Goal: Task Accomplishment & Management: Manage account settings

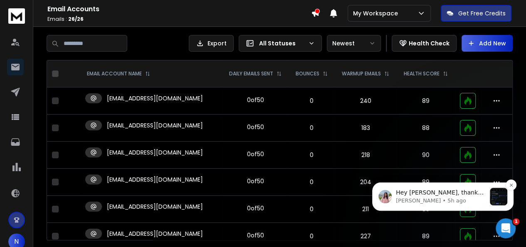
click at [495, 198] on div "message notification from Lakshita, 5h ago. Hey Neeraj, thanks for reaching out…" at bounding box center [498, 196] width 17 height 17
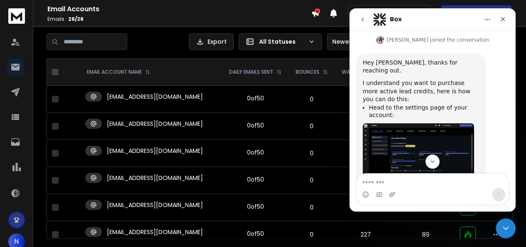
scroll to position [213, 0]
click at [501, 17] on icon "Close" at bounding box center [503, 19] width 5 height 5
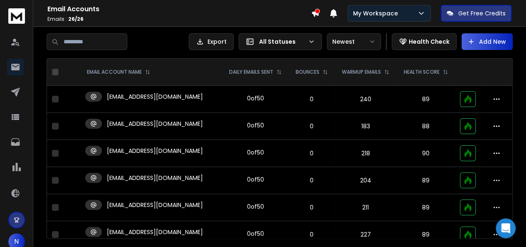
scroll to position [350, 0]
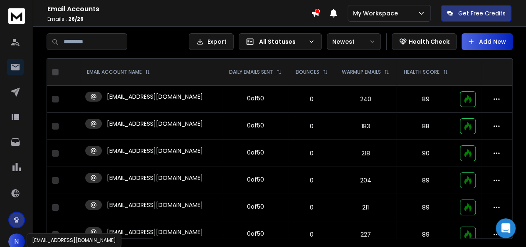
click at [17, 242] on span "N" at bounding box center [16, 241] width 17 height 17
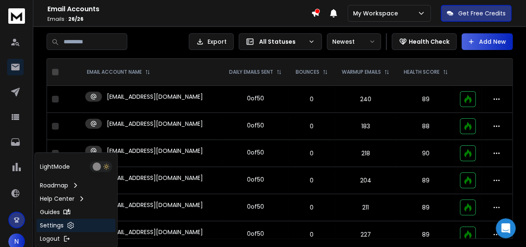
click at [57, 222] on p "Settings" at bounding box center [52, 225] width 24 height 8
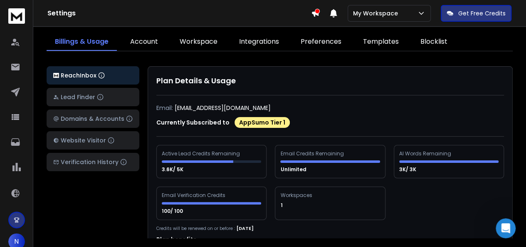
click at [509, 235] on div "Open Intercom Messenger" at bounding box center [505, 227] width 27 height 27
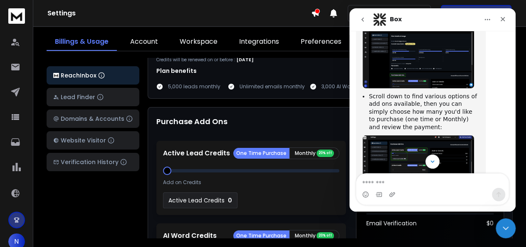
scroll to position [186, 0]
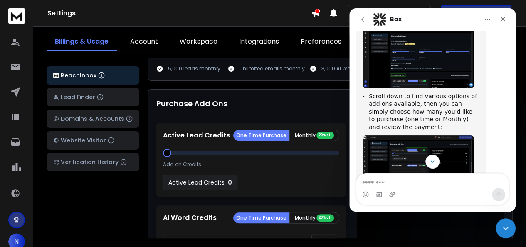
click at [177, 154] on div "Add on Credits Active Lead Credits 0" at bounding box center [251, 168] width 176 height 44
click at [178, 154] on div "Add on Credits Active Lead Credits 0" at bounding box center [251, 168] width 176 height 44
click at [171, 151] on span at bounding box center [175, 153] width 8 height 8
click at [362, 17] on icon "go back" at bounding box center [363, 19] width 7 height 7
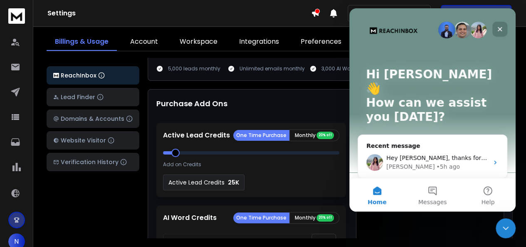
click at [503, 25] on div "Close" at bounding box center [500, 29] width 15 height 15
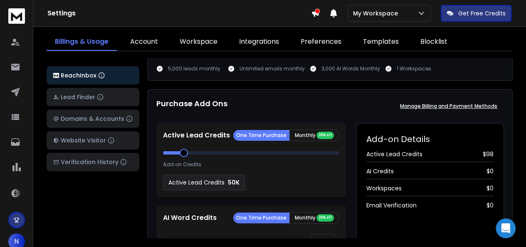
click at [181, 151] on span at bounding box center [251, 152] width 176 height 3
click at [171, 151] on span at bounding box center [167, 152] width 9 height 3
click at [183, 151] on span at bounding box center [251, 152] width 176 height 3
click at [178, 151] on span at bounding box center [176, 152] width 27 height 3
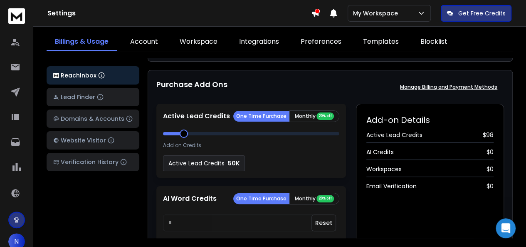
scroll to position [216, 0]
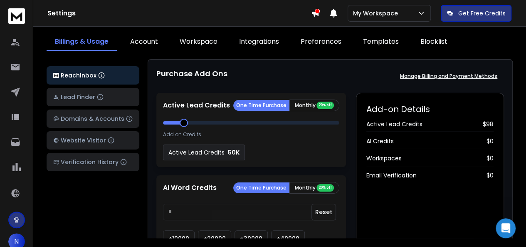
click at [507, 233] on icon "Open Intercom Messenger" at bounding box center [506, 228] width 14 height 14
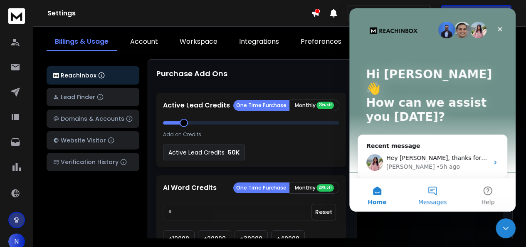
click at [434, 191] on button "Messages" at bounding box center [432, 194] width 55 height 33
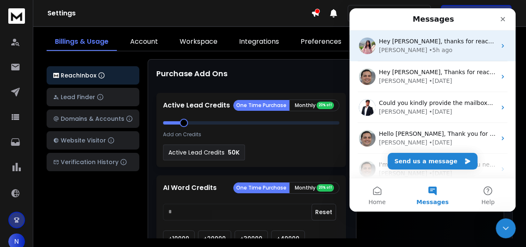
click at [429, 54] on div "• 5h ago" at bounding box center [441, 50] width 24 height 9
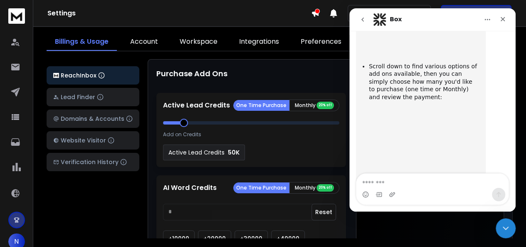
scroll to position [350, 0]
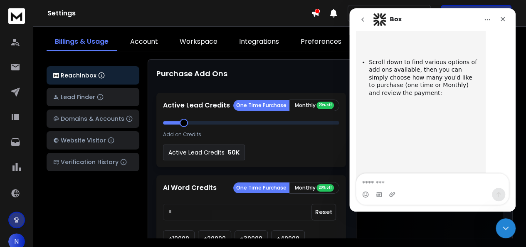
click at [407, 184] on textarea "Message…" at bounding box center [433, 181] width 152 height 14
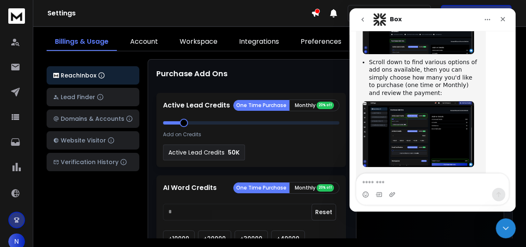
scroll to position [395, 0]
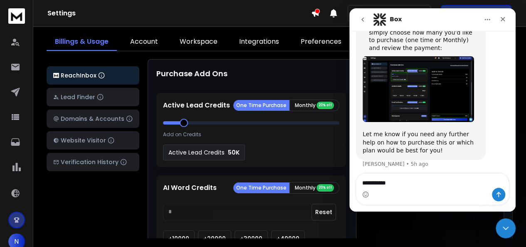
type textarea "**********"
click at [503, 14] on div "Close" at bounding box center [503, 19] width 15 height 15
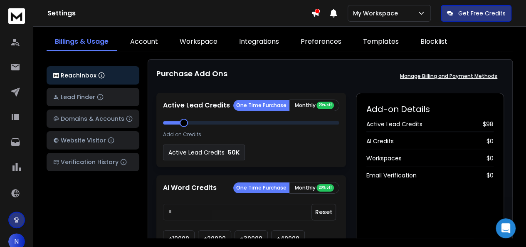
click at [508, 228] on icon "Open Intercom Messenger" at bounding box center [506, 228] width 14 height 14
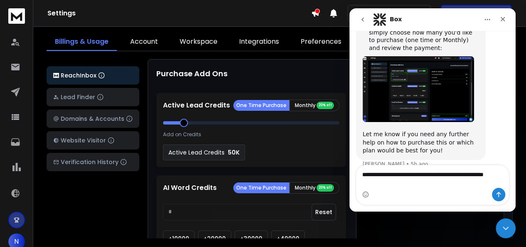
scroll to position [404, 0]
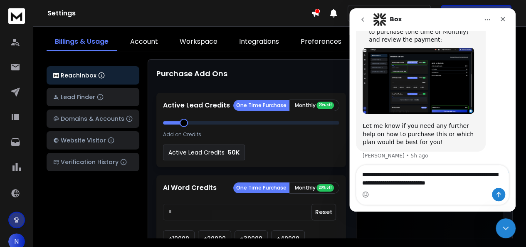
type textarea "**********"
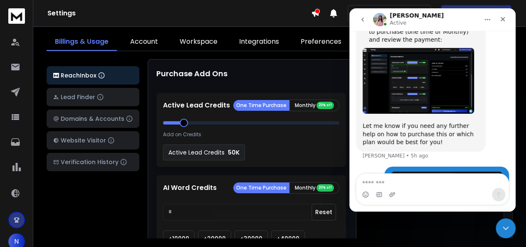
scroll to position [431, 0]
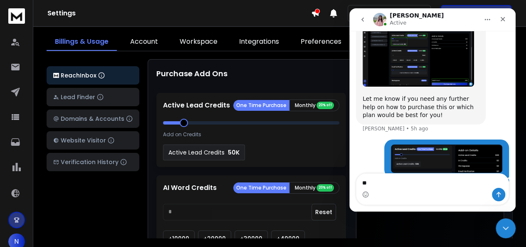
type textarea "*"
type textarea "**********"
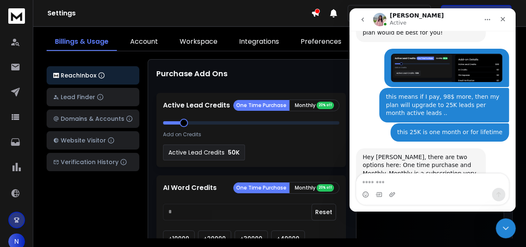
scroll to position [515, 0]
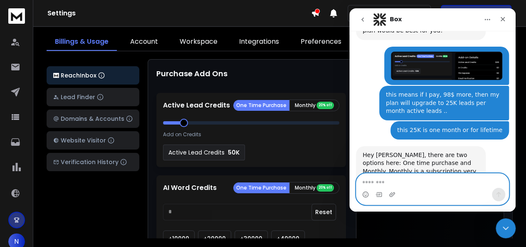
click at [396, 183] on textarea "Message…" at bounding box center [433, 181] width 153 height 14
type textarea "**********"
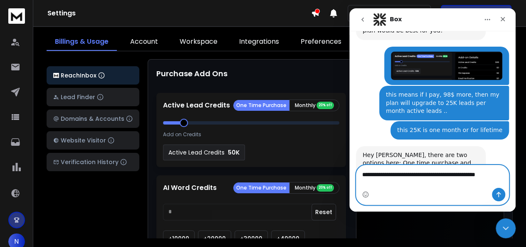
scroll to position [524, 0]
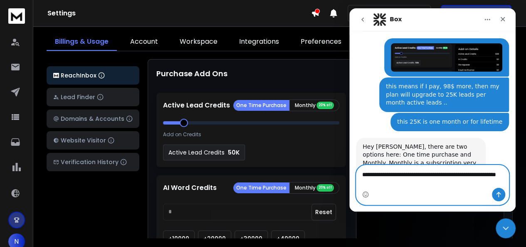
type textarea "**********"
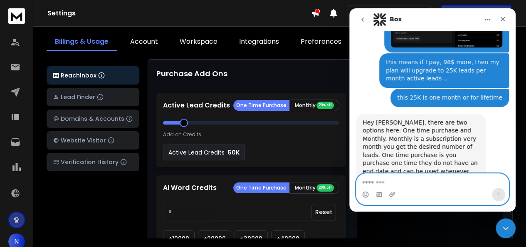
scroll to position [548, 0]
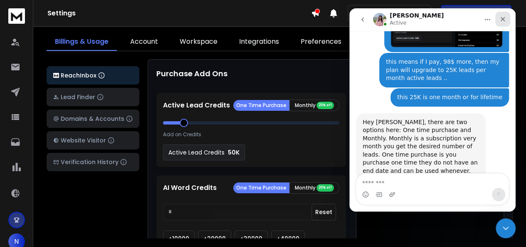
click at [504, 22] on icon "Close" at bounding box center [503, 19] width 7 height 7
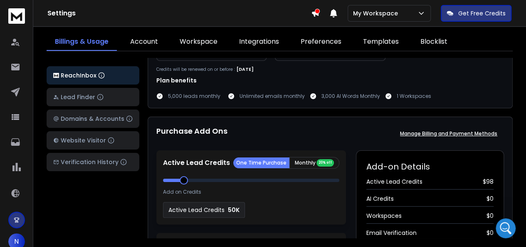
scroll to position [159, 0]
click at [172, 179] on span at bounding box center [167, 180] width 9 height 3
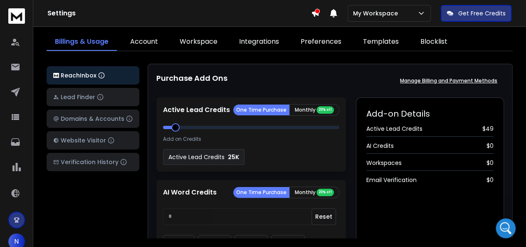
scroll to position [212, 0]
click at [312, 104] on button "Monthly 20% off" at bounding box center [315, 110] width 50 height 12
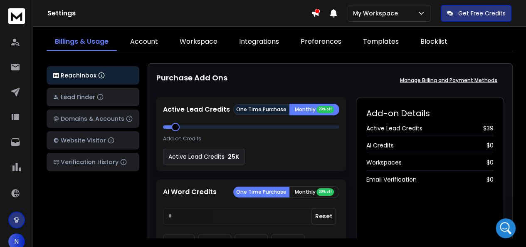
click at [255, 106] on button "One Time Purchase" at bounding box center [261, 109] width 56 height 11
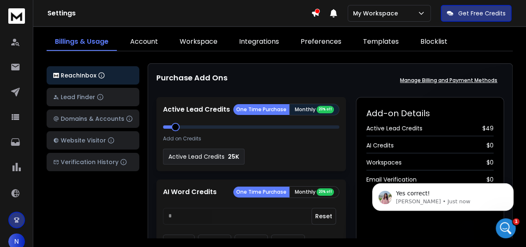
scroll to position [0, 0]
click at [305, 110] on button "Monthly 20% off" at bounding box center [315, 110] width 50 height 12
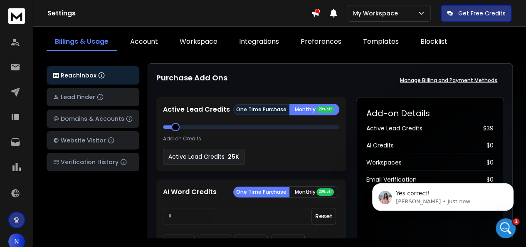
click at [267, 108] on button "One Time Purchase" at bounding box center [261, 109] width 56 height 11
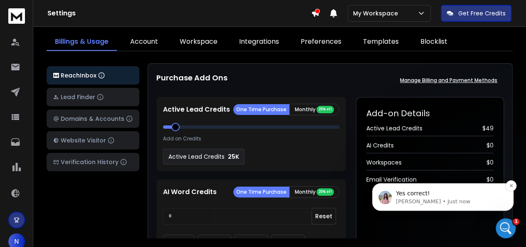
click at [447, 209] on div "Yes correct! Lakshita • Just now" at bounding box center [442, 196] width 141 height 27
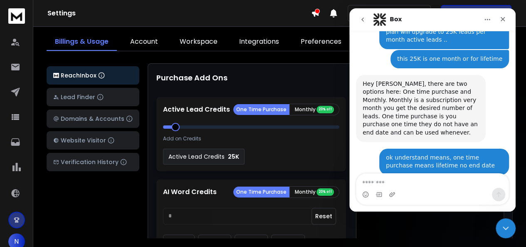
scroll to position [587, 0]
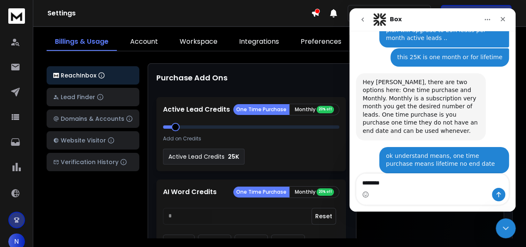
type textarea "********"
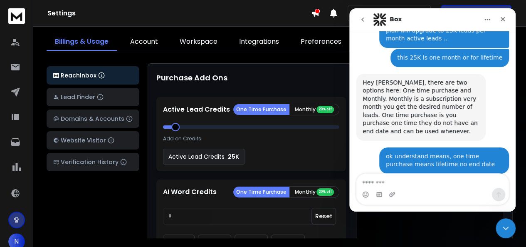
scroll to position [598, 0]
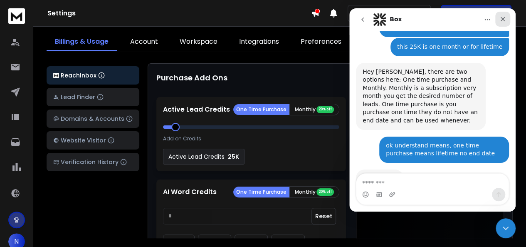
click at [507, 18] on div "Close" at bounding box center [503, 19] width 15 height 15
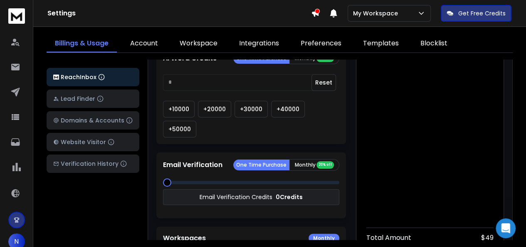
scroll to position [419, 0]
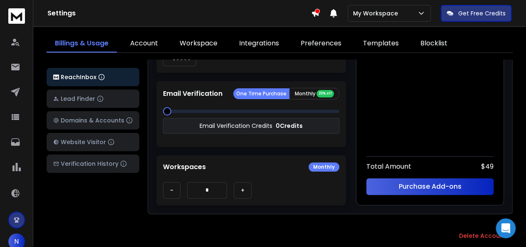
click at [414, 184] on button "Purchase Add-ons" at bounding box center [430, 186] width 127 height 17
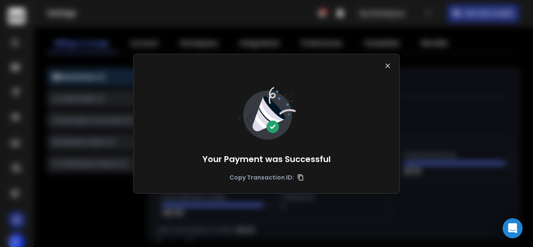
click at [390, 64] on icon at bounding box center [387, 65] width 7 height 7
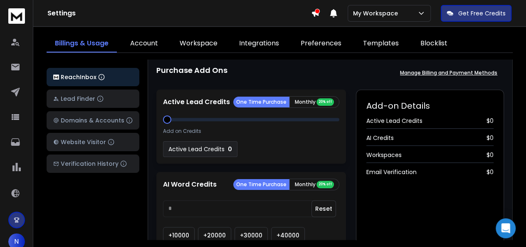
scroll to position [220, 0]
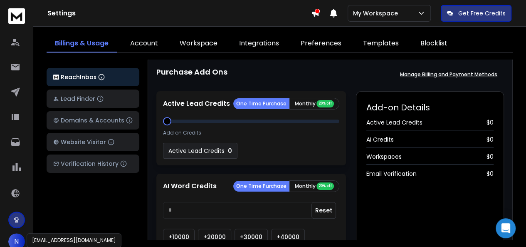
click at [15, 240] on span "N" at bounding box center [16, 241] width 17 height 17
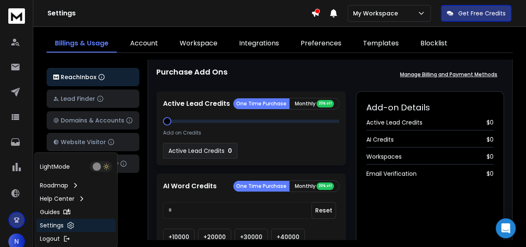
click at [58, 228] on p "Settings" at bounding box center [52, 225] width 24 height 8
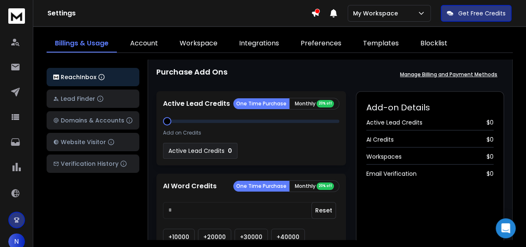
click at [440, 77] on button "Manage Billing and Payment Methods" at bounding box center [449, 74] width 111 height 17
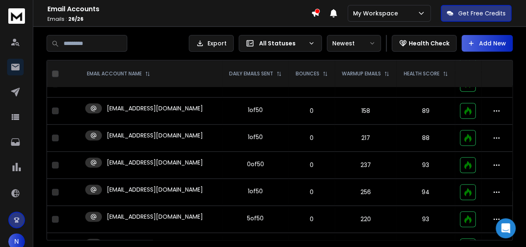
scroll to position [563, 0]
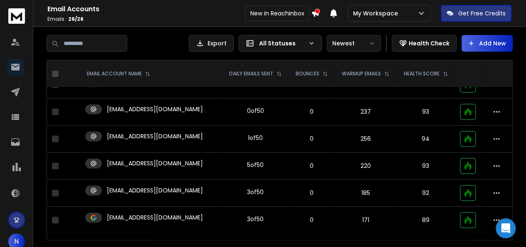
click at [319, 13] on div at bounding box center [317, 11] width 5 height 5
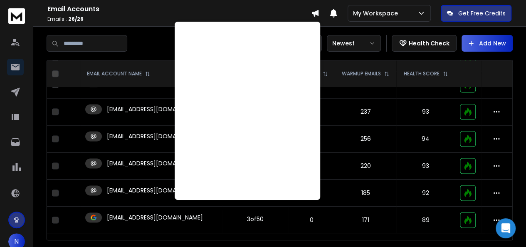
click at [154, 20] on p "Emails : 26 / 26" at bounding box center [179, 19] width 264 height 7
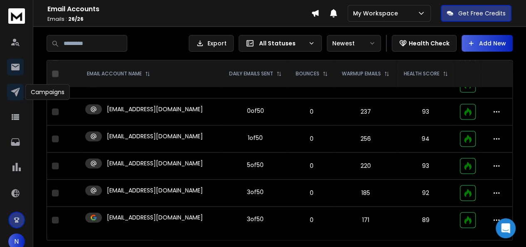
click at [18, 96] on icon at bounding box center [15, 92] width 10 height 10
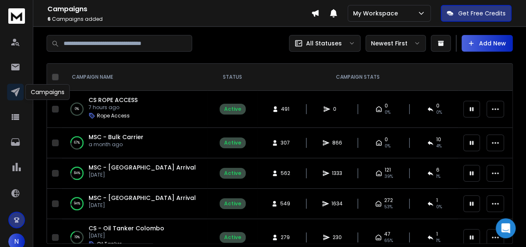
click at [15, 92] on icon at bounding box center [15, 91] width 9 height 9
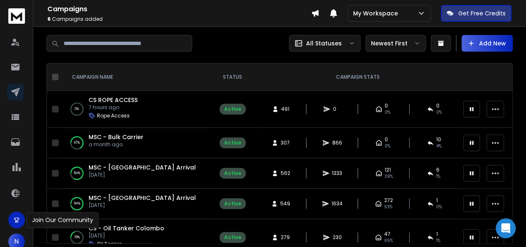
scroll to position [5, 0]
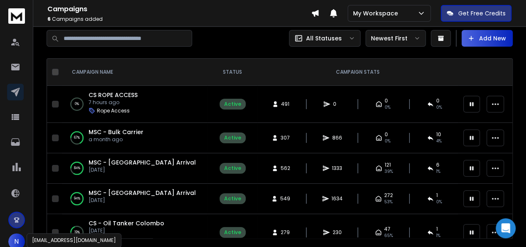
click at [16, 240] on span "N" at bounding box center [16, 241] width 17 height 17
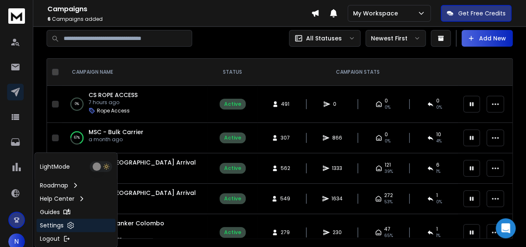
click at [67, 224] on icon at bounding box center [70, 225] width 6 height 6
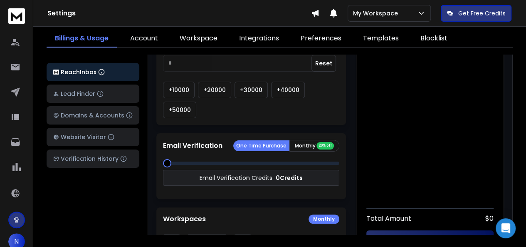
scroll to position [393, 0]
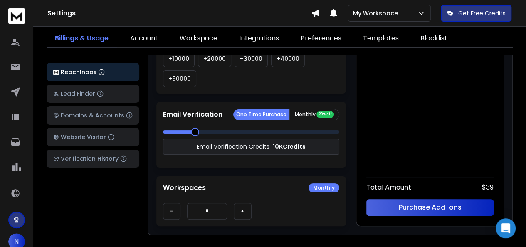
click at [190, 130] on span at bounding box center [251, 131] width 176 height 3
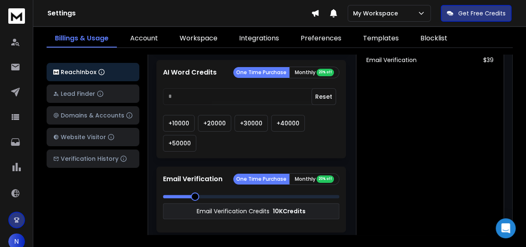
scroll to position [385, 0]
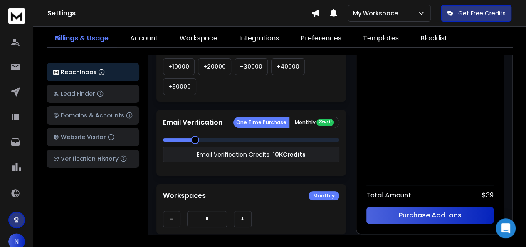
click at [176, 140] on div "Email Verification Credits 10K Credits" at bounding box center [251, 150] width 176 height 24
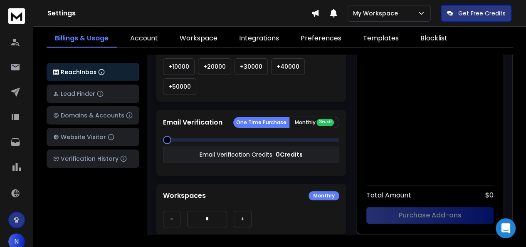
click at [163, 136] on span at bounding box center [167, 140] width 8 height 8
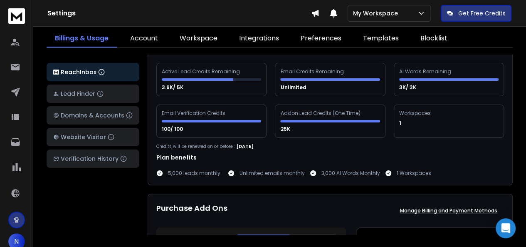
scroll to position [0, 0]
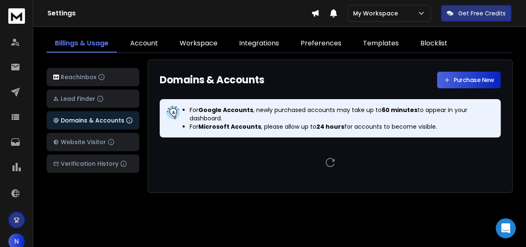
click at [102, 120] on button "Domains & Accounts" at bounding box center [93, 120] width 93 height 18
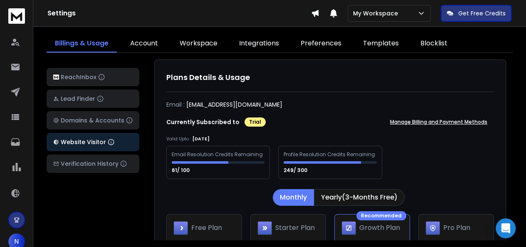
click at [97, 142] on button "Website Visitor" at bounding box center [93, 142] width 93 height 18
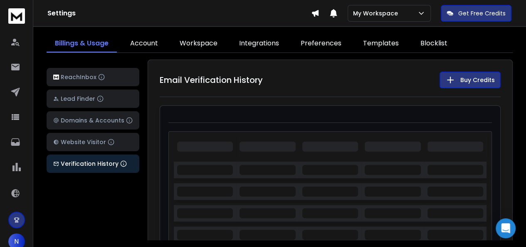
click at [97, 161] on button "Verification History" at bounding box center [93, 163] width 93 height 18
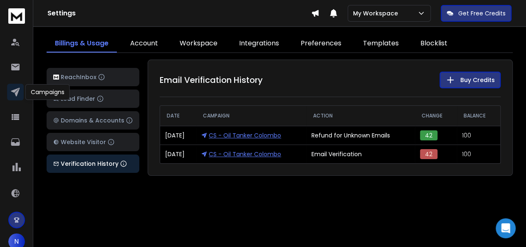
click at [15, 90] on icon at bounding box center [15, 91] width 9 height 9
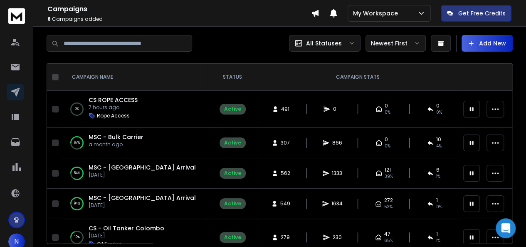
click at [123, 99] on span "CS ROPE ACCESS" at bounding box center [113, 100] width 49 height 8
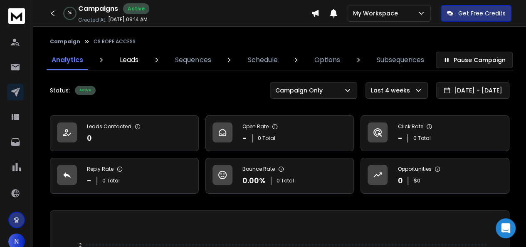
click at [127, 55] on p "Leads" at bounding box center [129, 60] width 19 height 10
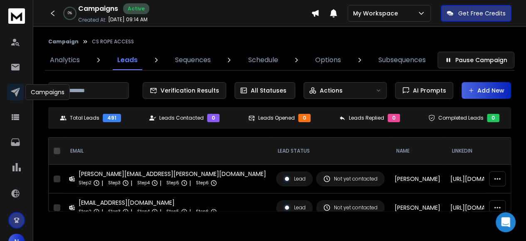
click at [13, 90] on icon at bounding box center [15, 91] width 9 height 9
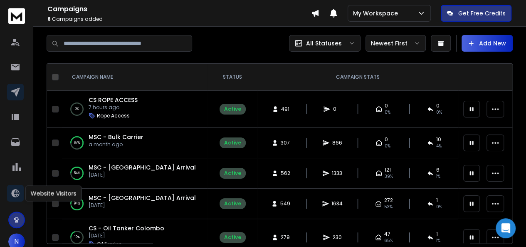
click at [15, 186] on link at bounding box center [15, 193] width 17 height 17
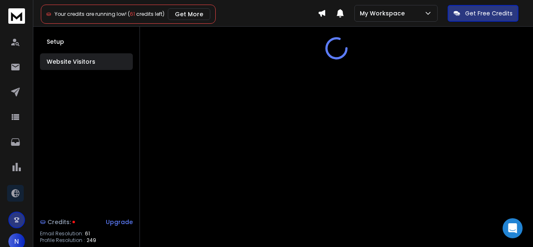
click at [102, 117] on div "Setup Website Visitors Credits: Upgrade Email Resolution: 61 Profile Resolution…" at bounding box center [86, 138] width 106 height 223
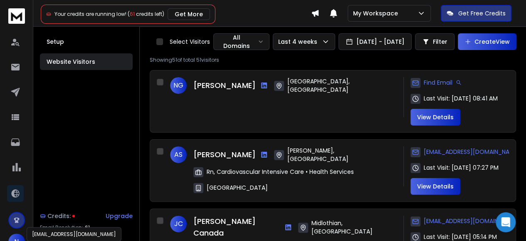
click at [13, 238] on span "N" at bounding box center [16, 241] width 17 height 17
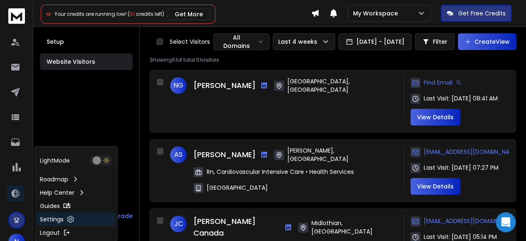
click at [51, 220] on p "Settings" at bounding box center [52, 219] width 24 height 8
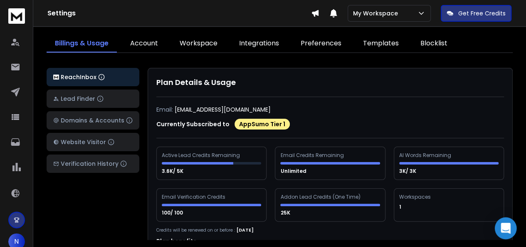
click at [505, 229] on icon "Open Intercom Messenger" at bounding box center [506, 228] width 10 height 11
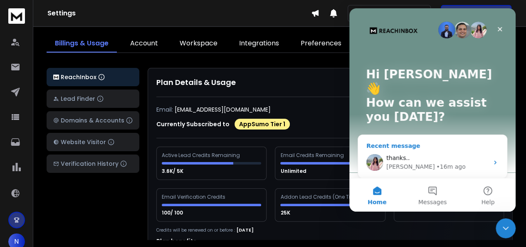
click at [437, 162] on div "• 16m ago" at bounding box center [451, 166] width 29 height 9
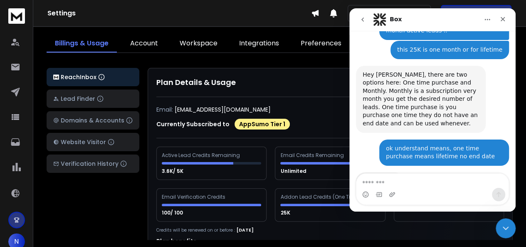
scroll to position [598, 0]
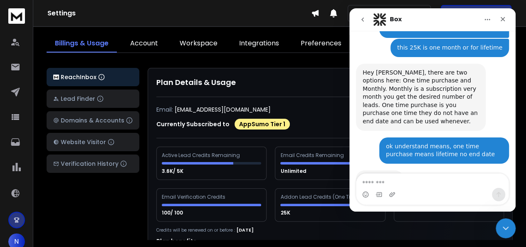
click at [402, 178] on textarea "Message…" at bounding box center [433, 181] width 152 height 14
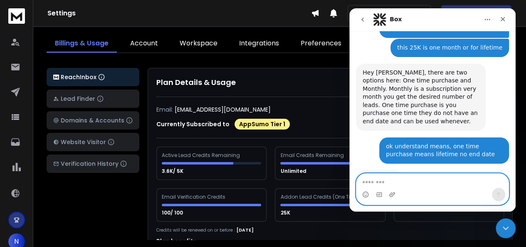
click at [407, 181] on textarea "Message…" at bounding box center [433, 181] width 152 height 14
paste textarea "Message…"
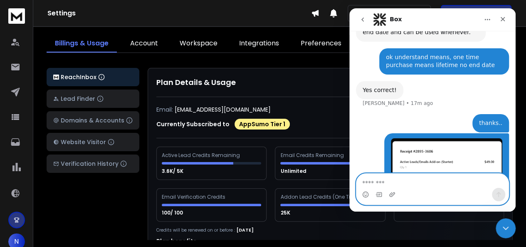
scroll to position [678, 0]
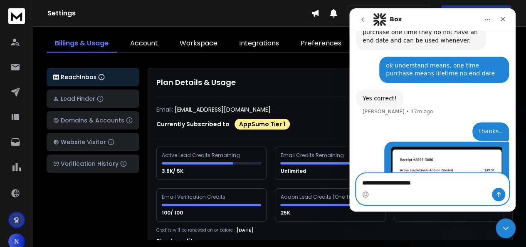
type textarea "**********"
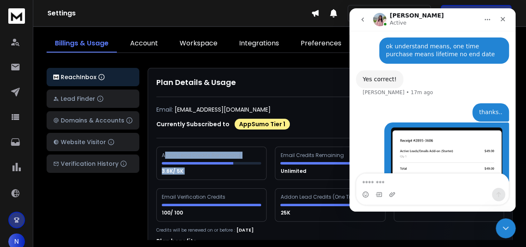
drag, startPoint x: 161, startPoint y: 154, endPoint x: 241, endPoint y: 174, distance: 82.8
click at [241, 174] on div "Active Lead Credits Remaining 3.6K/ 5K" at bounding box center [211, 162] width 110 height 33
click at [241, 176] on div "Active Lead Credits Remaining 3.6K/ 5K" at bounding box center [211, 162] width 110 height 33
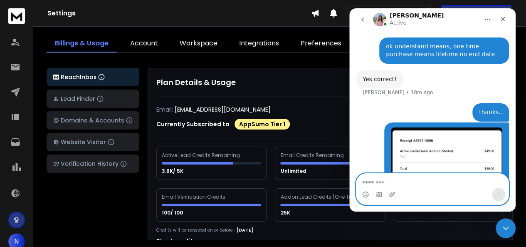
click at [407, 177] on textarea "Message…" at bounding box center [433, 181] width 153 height 14
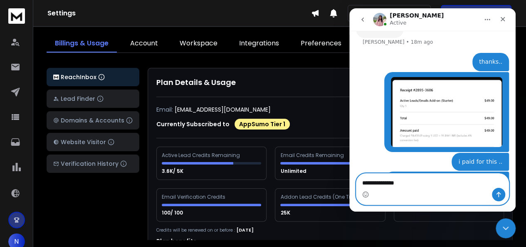
type textarea "**********"
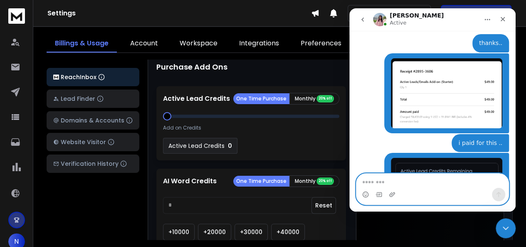
scroll to position [419, 0]
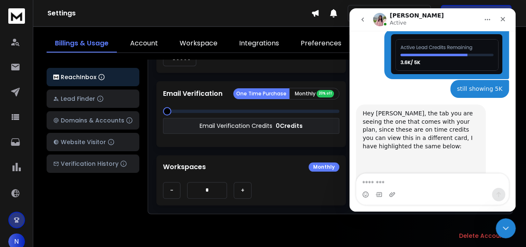
scroll to position [883, 0]
